Goal: Navigation & Orientation: Find specific page/section

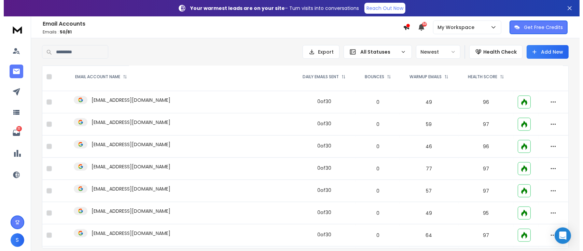
scroll to position [964, 0]
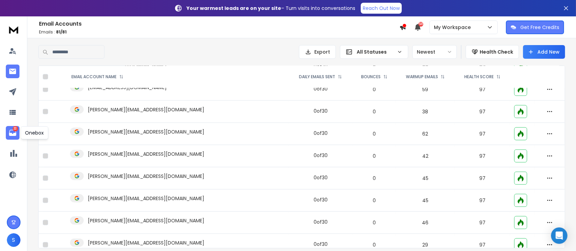
click at [13, 131] on icon at bounding box center [13, 133] width 8 height 8
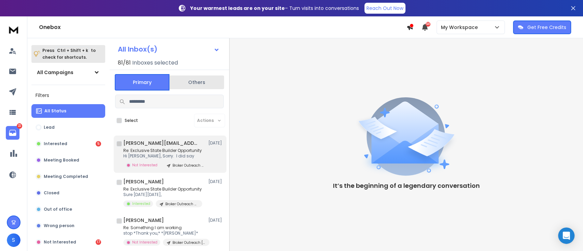
click at [151, 149] on p "Re: Exclusive State Builder Opportunity" at bounding box center [164, 150] width 82 height 5
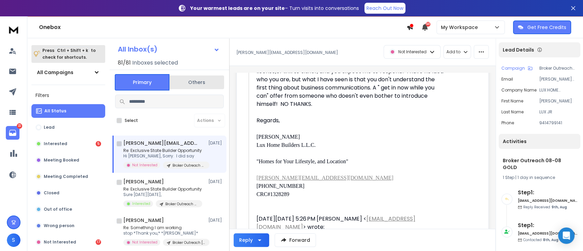
scroll to position [227, 0]
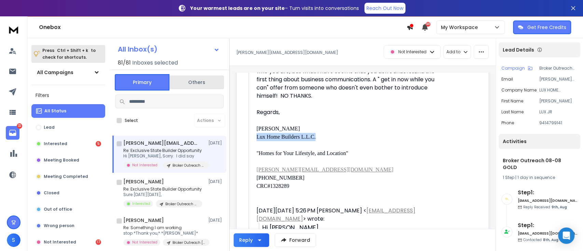
drag, startPoint x: 314, startPoint y: 131, endPoint x: 257, endPoint y: 132, distance: 57.0
click at [257, 133] on div "Lux Home Builders L.L.C." at bounding box center [350, 137] width 189 height 8
click at [326, 141] on div at bounding box center [350, 145] width 189 height 8
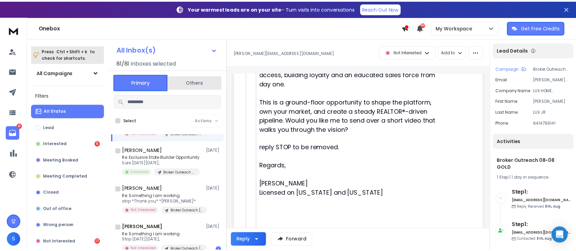
scroll to position [45, 0]
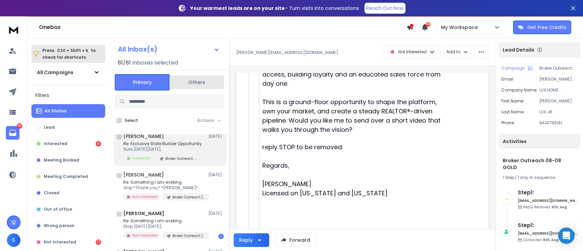
click at [133, 143] on p "Re: Exclusive State Builder Opportunity" at bounding box center [162, 143] width 79 height 5
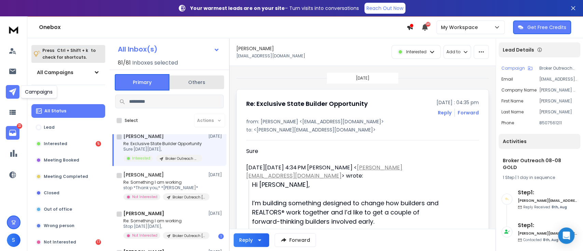
click at [13, 90] on icon at bounding box center [12, 91] width 7 height 7
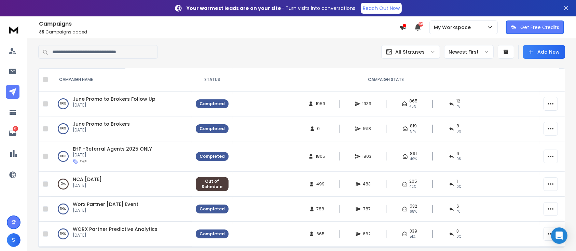
scroll to position [137, 0]
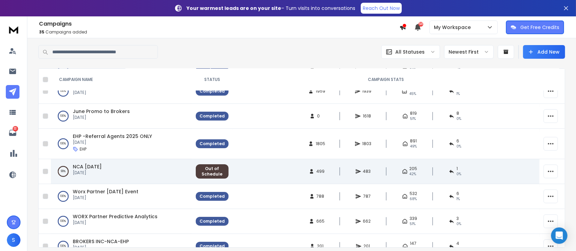
click at [95, 166] on span "NCA [DATE]" at bounding box center [87, 166] width 29 height 7
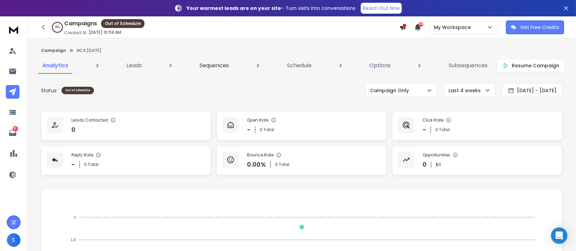
click at [210, 64] on p "Sequences" at bounding box center [213, 65] width 29 height 8
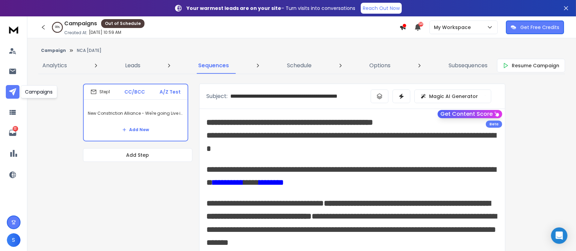
click at [6, 91] on link at bounding box center [13, 92] width 14 height 14
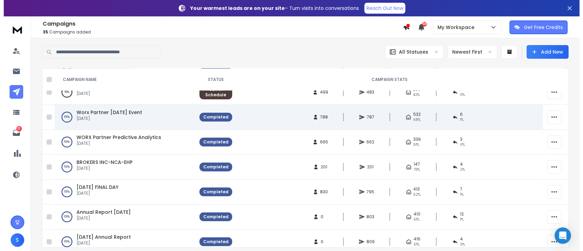
scroll to position [227, 0]
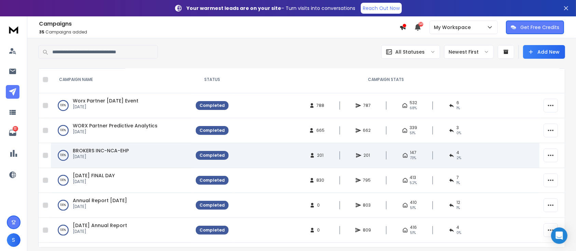
click at [101, 153] on span "BROKERS INC-NCA-EHP" at bounding box center [101, 150] width 56 height 7
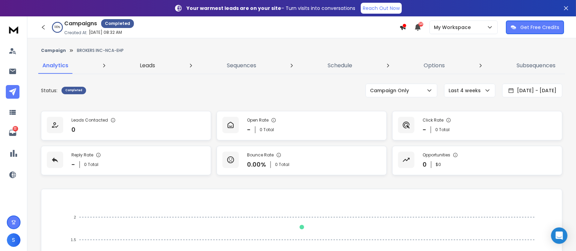
click at [148, 68] on p "Leads" at bounding box center [147, 65] width 15 height 8
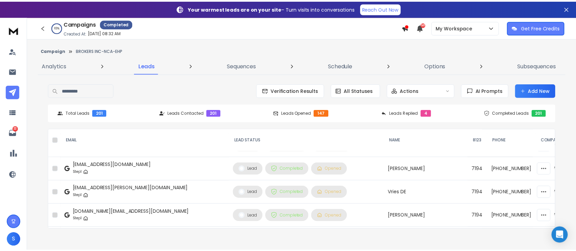
scroll to position [728, 0]
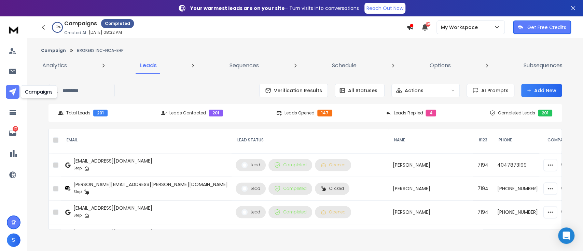
click at [11, 94] on icon at bounding box center [13, 92] width 8 height 8
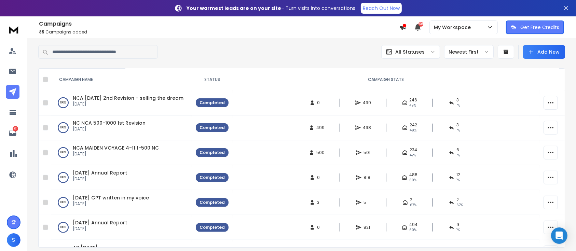
scroll to position [455, 0]
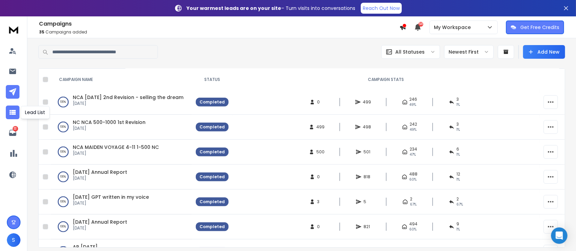
click at [11, 113] on icon at bounding box center [13, 112] width 6 height 5
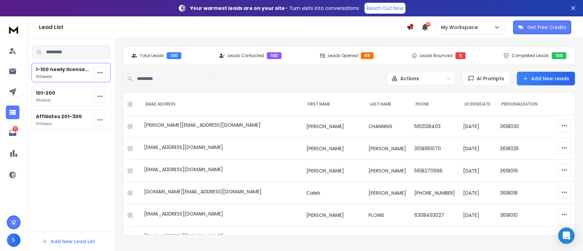
click at [56, 119] on p "Affiliates 201-300" at bounding box center [59, 116] width 46 height 7
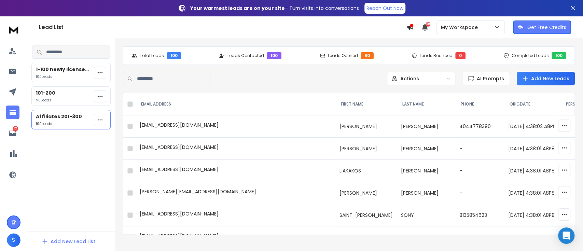
click at [52, 94] on p "101-200" at bounding box center [45, 92] width 19 height 7
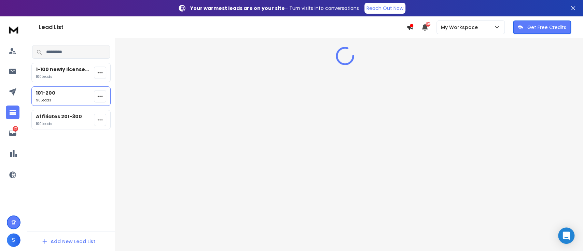
click at [53, 68] on p "1-100 newly licensed from [DATE]" at bounding box center [63, 69] width 55 height 7
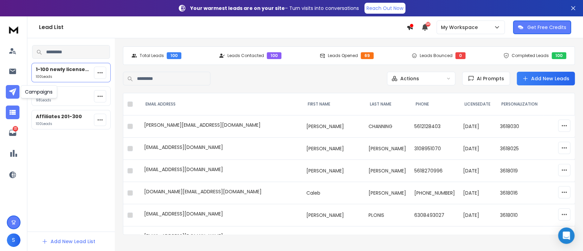
click at [10, 90] on icon at bounding box center [13, 92] width 8 height 8
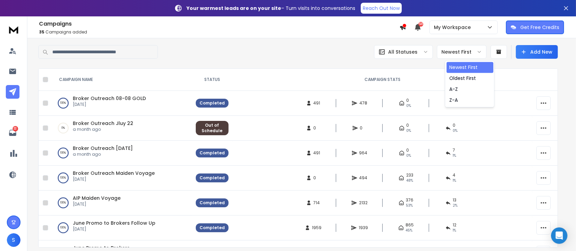
click at [456, 51] on button "Newest First" at bounding box center [462, 52] width 50 height 14
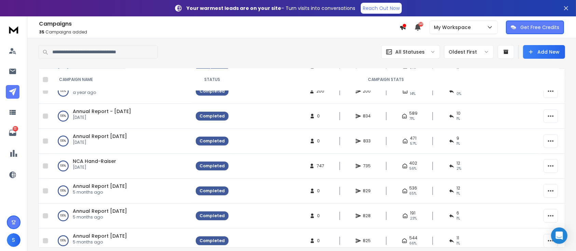
scroll to position [91, 0]
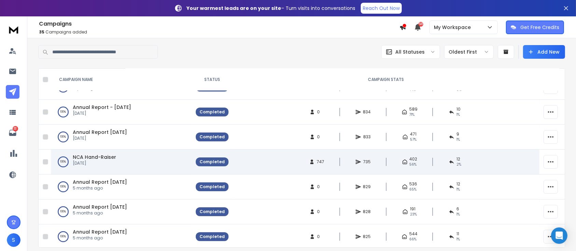
click at [81, 159] on span "NCA Hand-Raiser" at bounding box center [94, 157] width 43 height 7
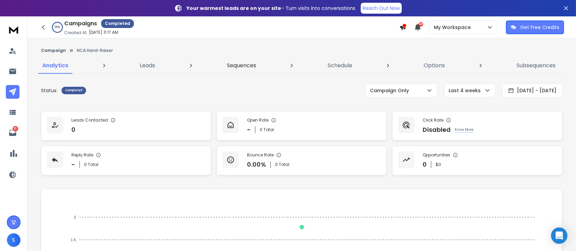
click at [237, 64] on p "Sequences" at bounding box center [241, 65] width 29 height 8
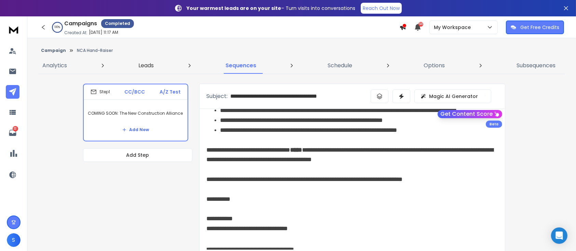
click at [144, 64] on p "Leads" at bounding box center [145, 65] width 15 height 8
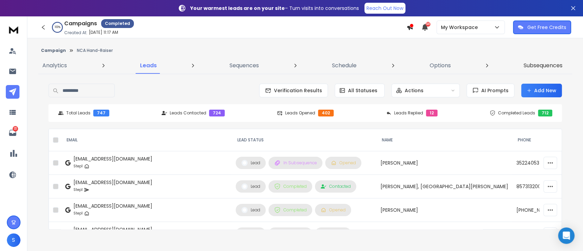
click at [534, 65] on p "Subsequences" at bounding box center [543, 65] width 39 height 8
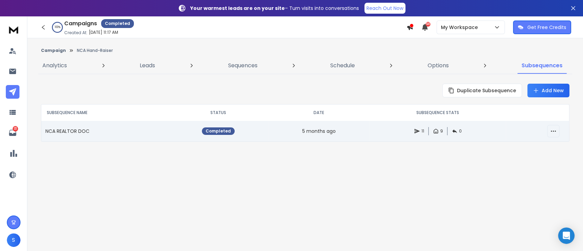
click at [71, 130] on td "NCA REALTOR DOC" at bounding box center [104, 131] width 127 height 20
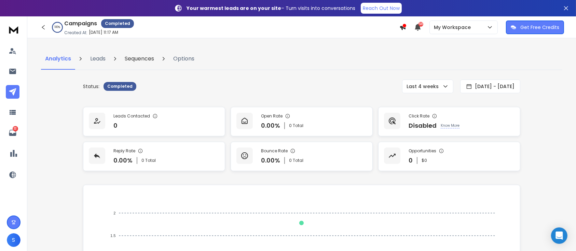
click at [139, 61] on p "Sequences" at bounding box center [139, 59] width 29 height 8
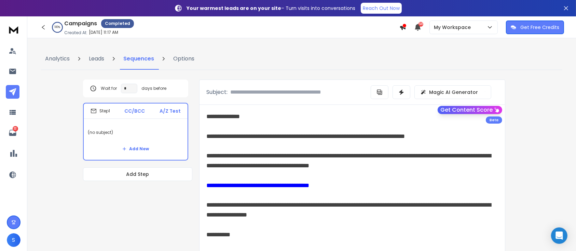
click at [251, 184] on span "**********" at bounding box center [257, 185] width 103 height 6
click at [244, 198] on icon "button" at bounding box center [247, 202] width 8 height 8
